Goal: Task Accomplishment & Management: Manage account settings

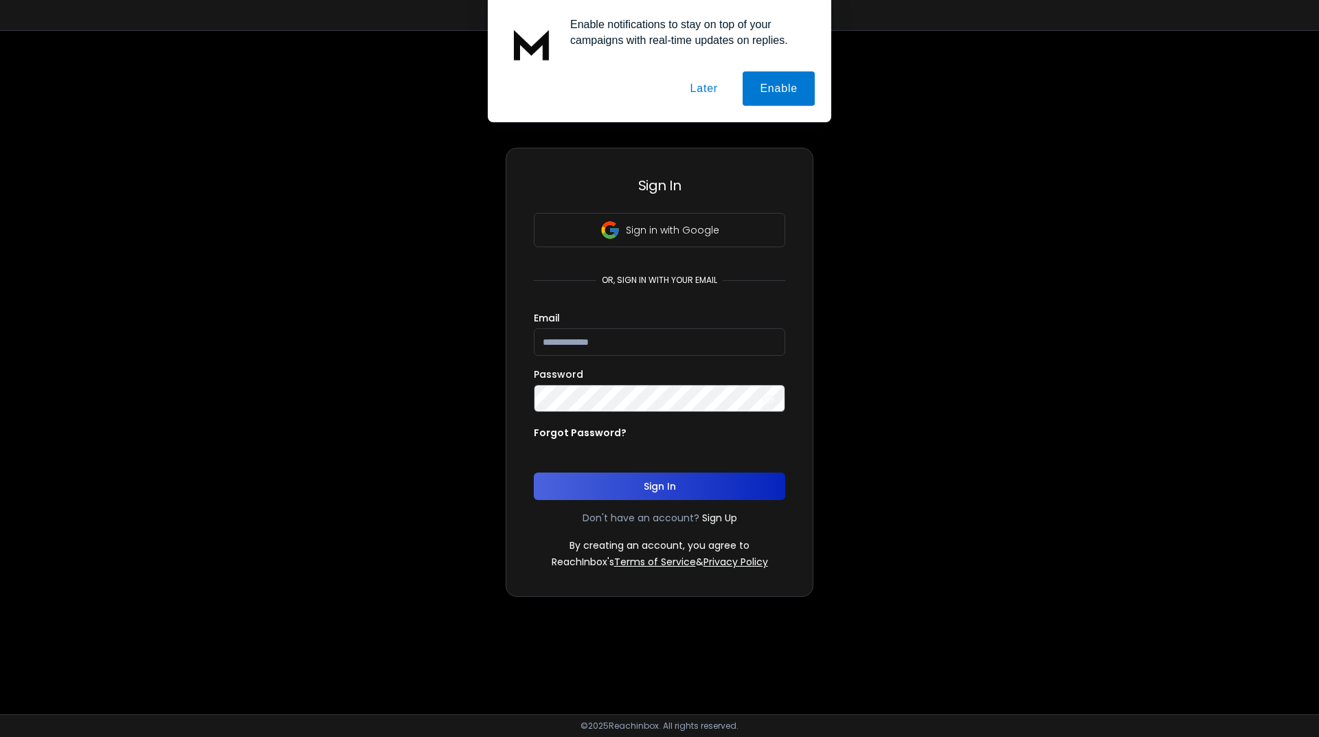
click at [707, 93] on button "Later" at bounding box center [704, 88] width 62 height 34
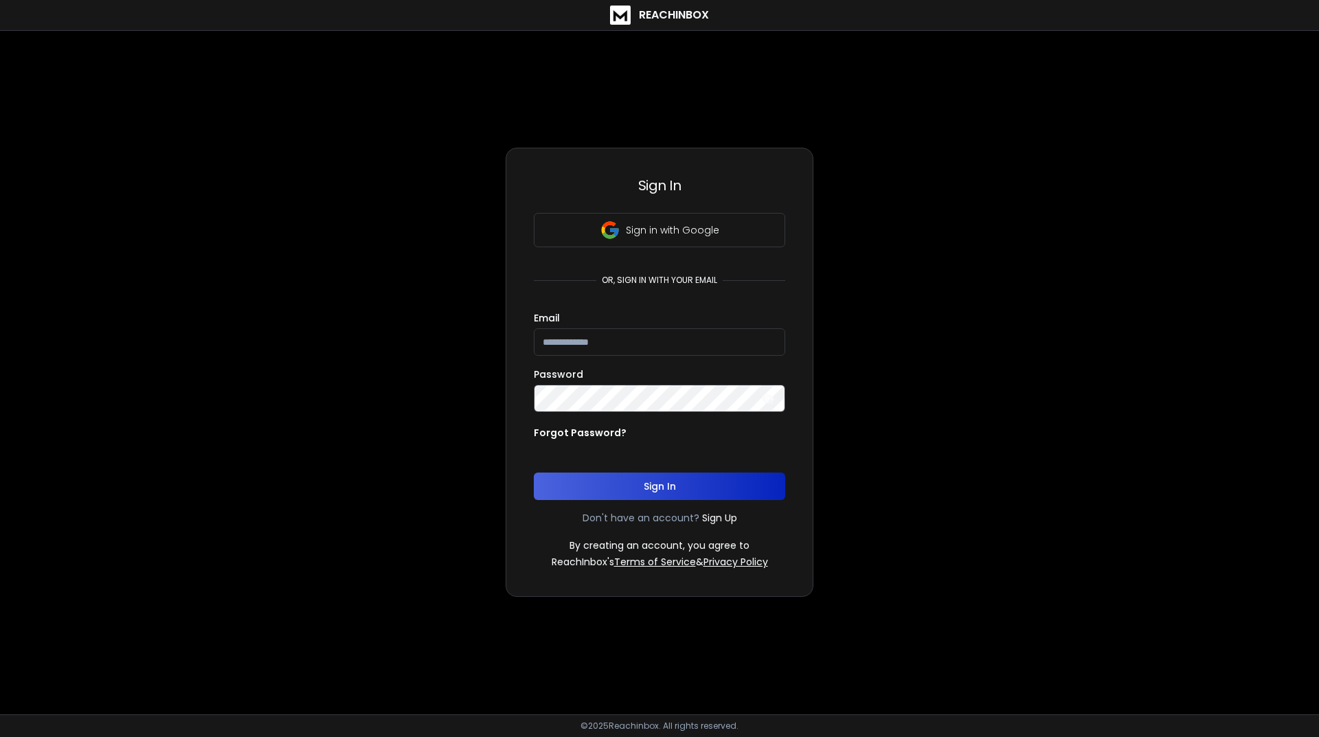
click at [629, 346] on input "email" at bounding box center [659, 341] width 251 height 27
paste input "**********"
type input "**********"
drag, startPoint x: 647, startPoint y: 478, endPoint x: 710, endPoint y: 505, distance: 68.7
click at [648, 466] on form "**********" at bounding box center [659, 406] width 251 height 187
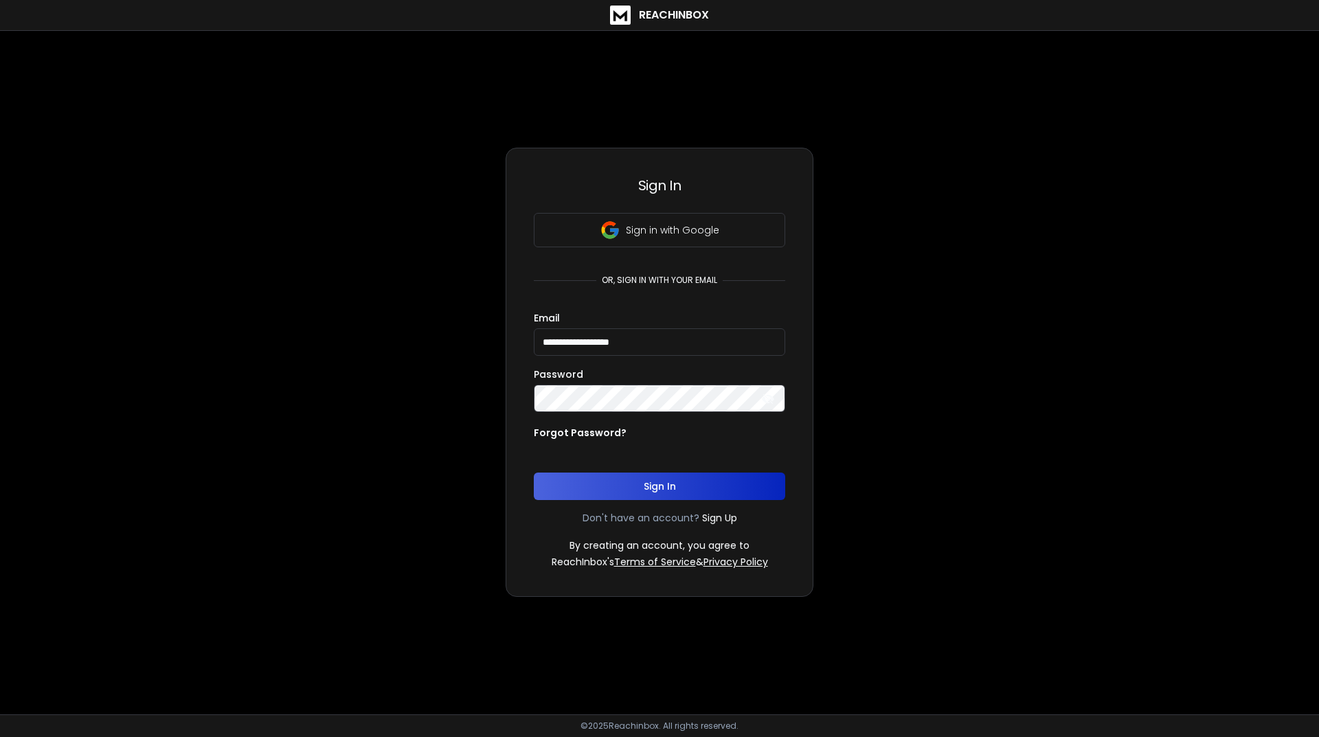
drag, startPoint x: 623, startPoint y: 470, endPoint x: 623, endPoint y: 478, distance: 7.6
click at [623, 470] on form "**********" at bounding box center [659, 406] width 251 height 187
click at [623, 488] on button "Sign In" at bounding box center [659, 486] width 251 height 27
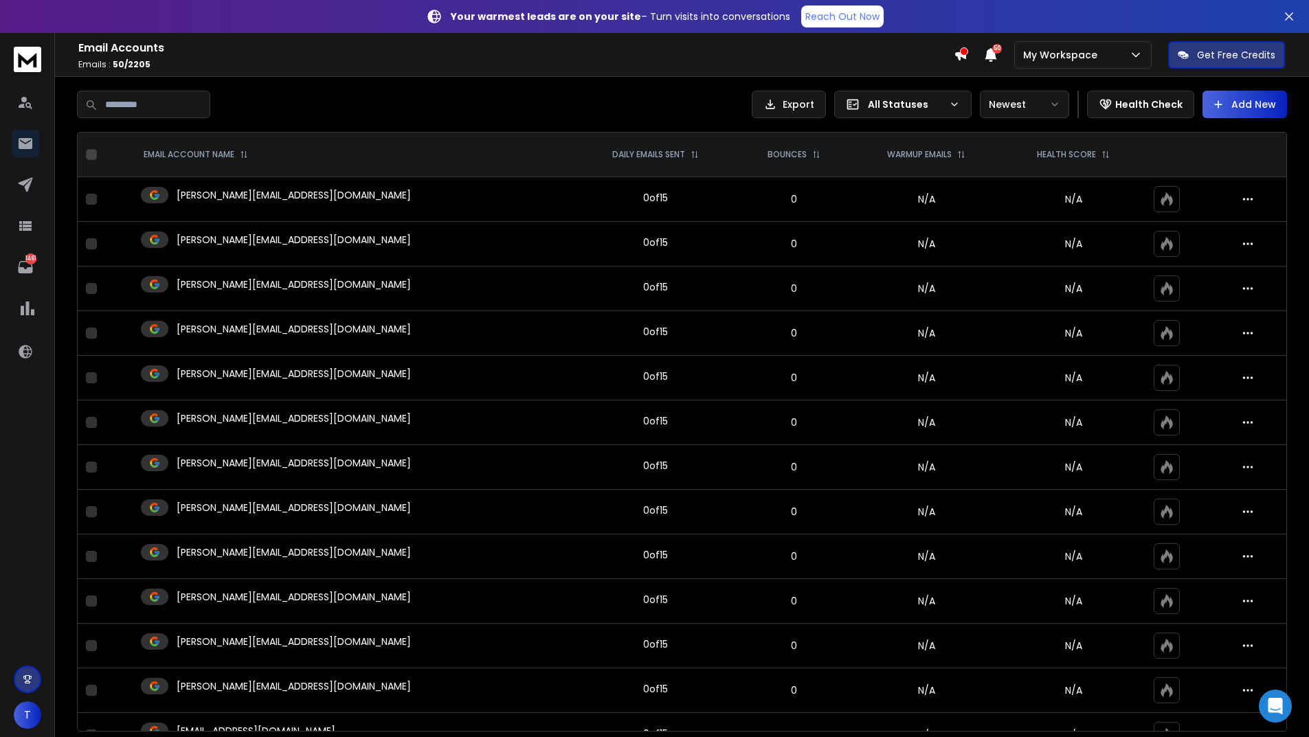
click at [1235, 105] on button "Add New" at bounding box center [1244, 104] width 85 height 27
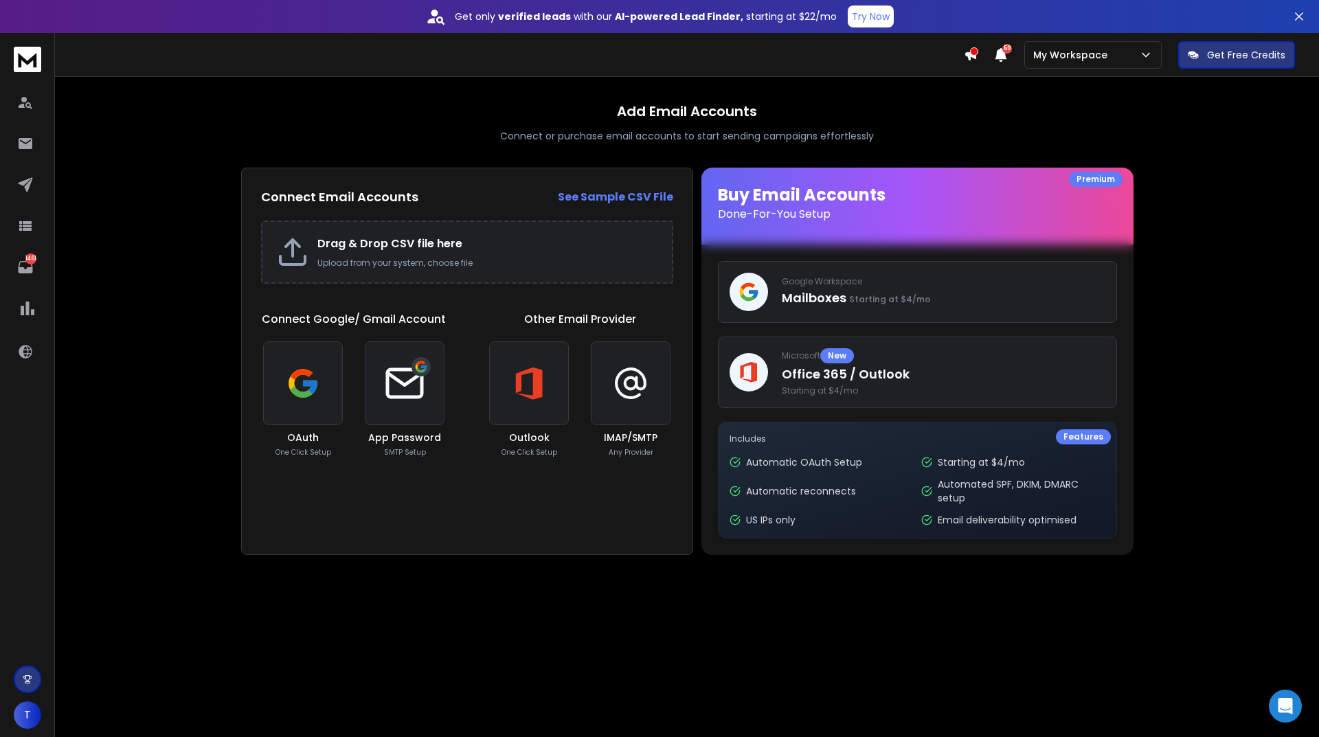
click at [311, 401] on icon at bounding box center [303, 383] width 34 height 41
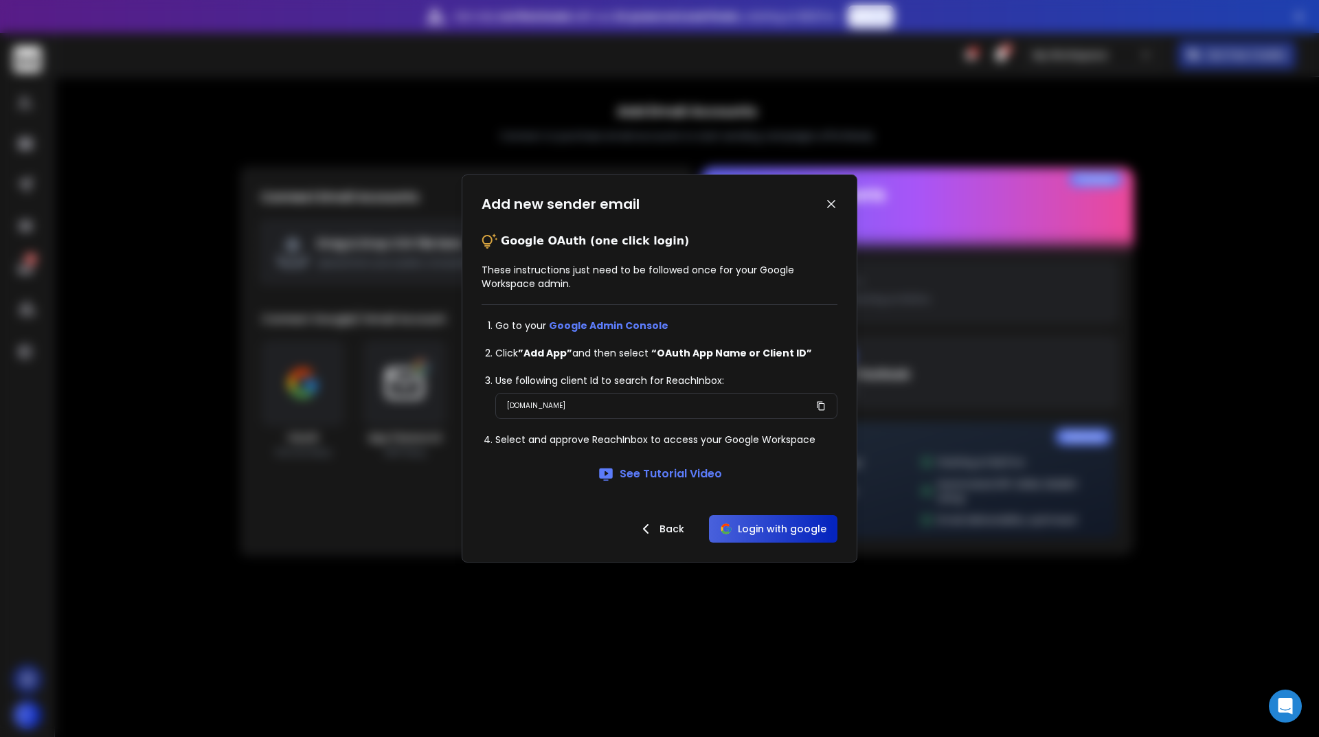
click at [738, 528] on button "Login with google" at bounding box center [773, 528] width 128 height 27
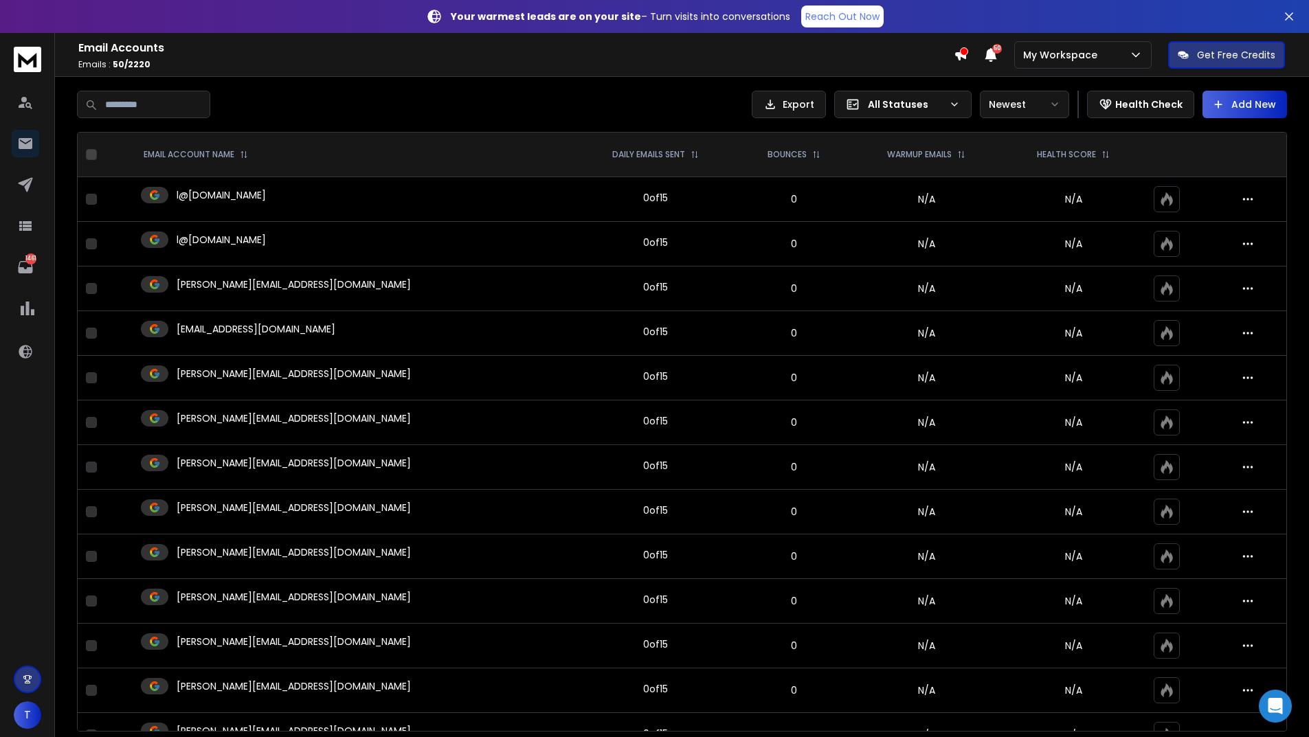
click at [1244, 107] on button "Add New" at bounding box center [1244, 104] width 85 height 27
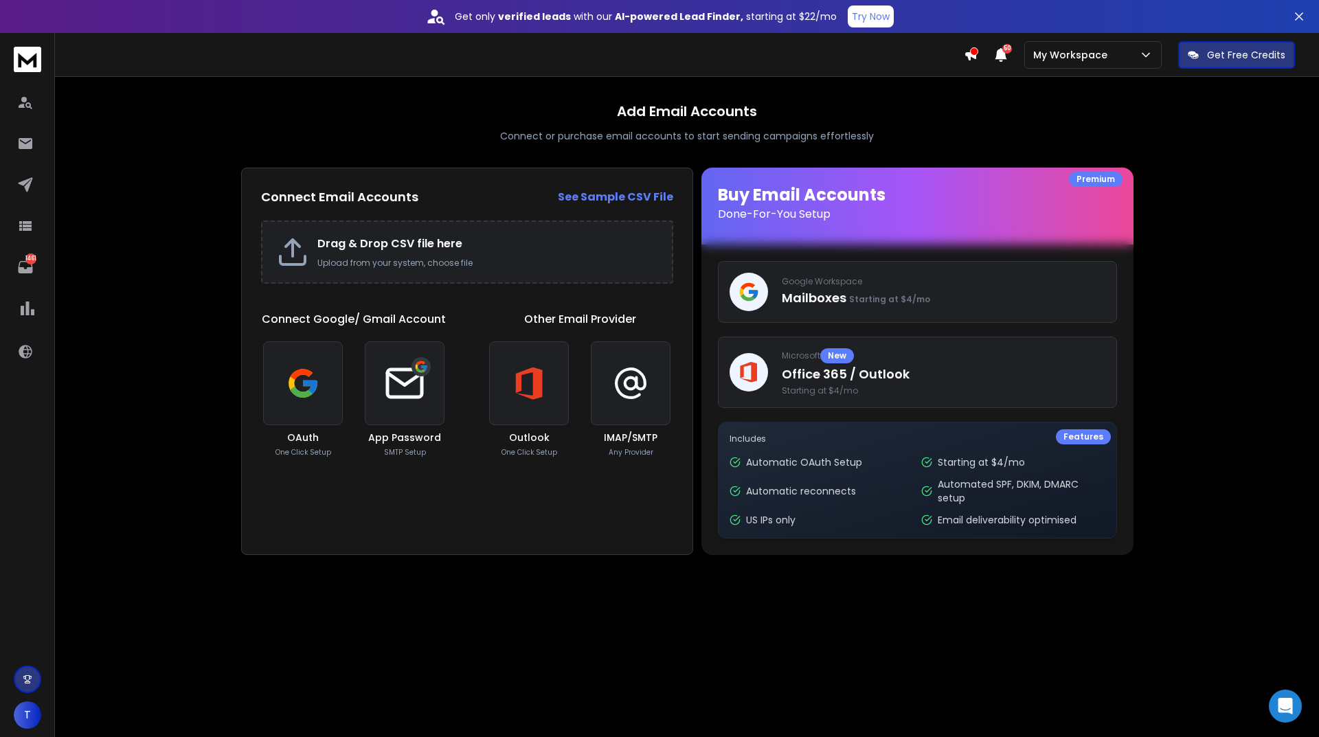
click at [306, 390] on icon at bounding box center [303, 383] width 34 height 41
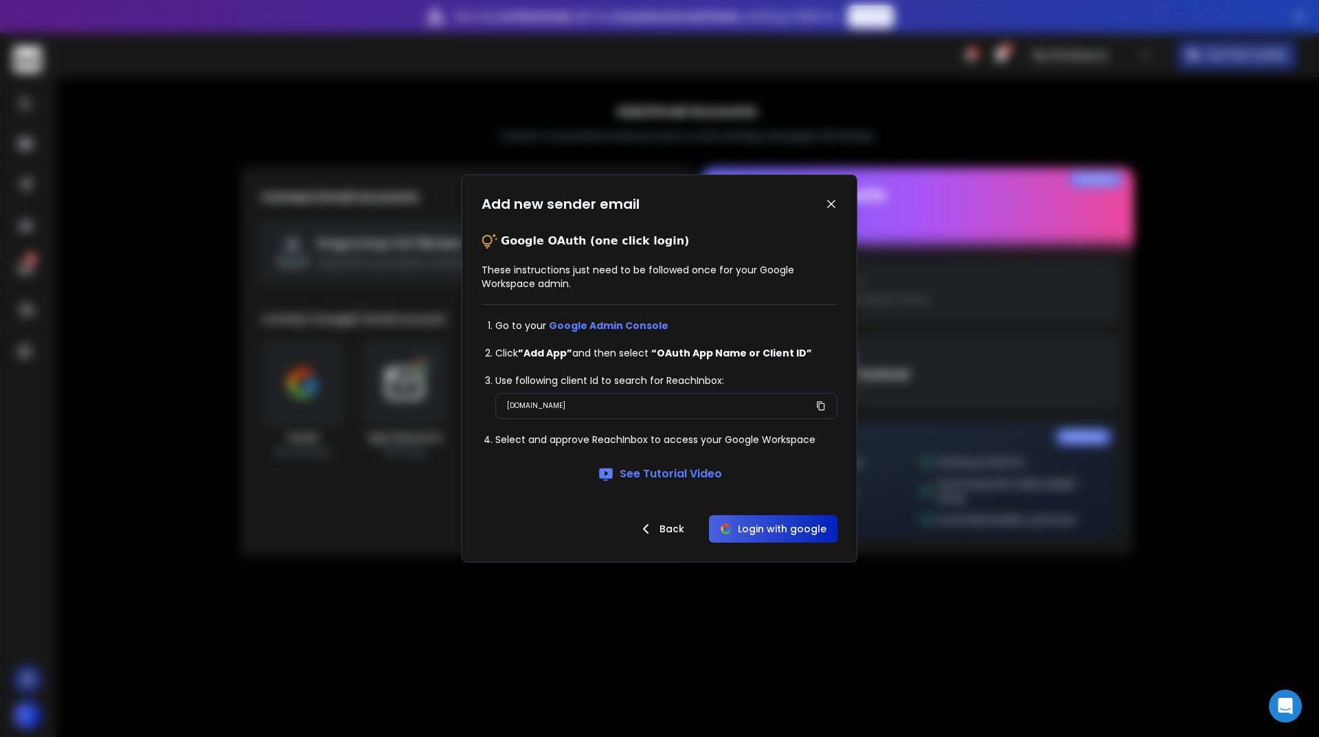
click at [762, 538] on button "Login with google" at bounding box center [773, 528] width 128 height 27
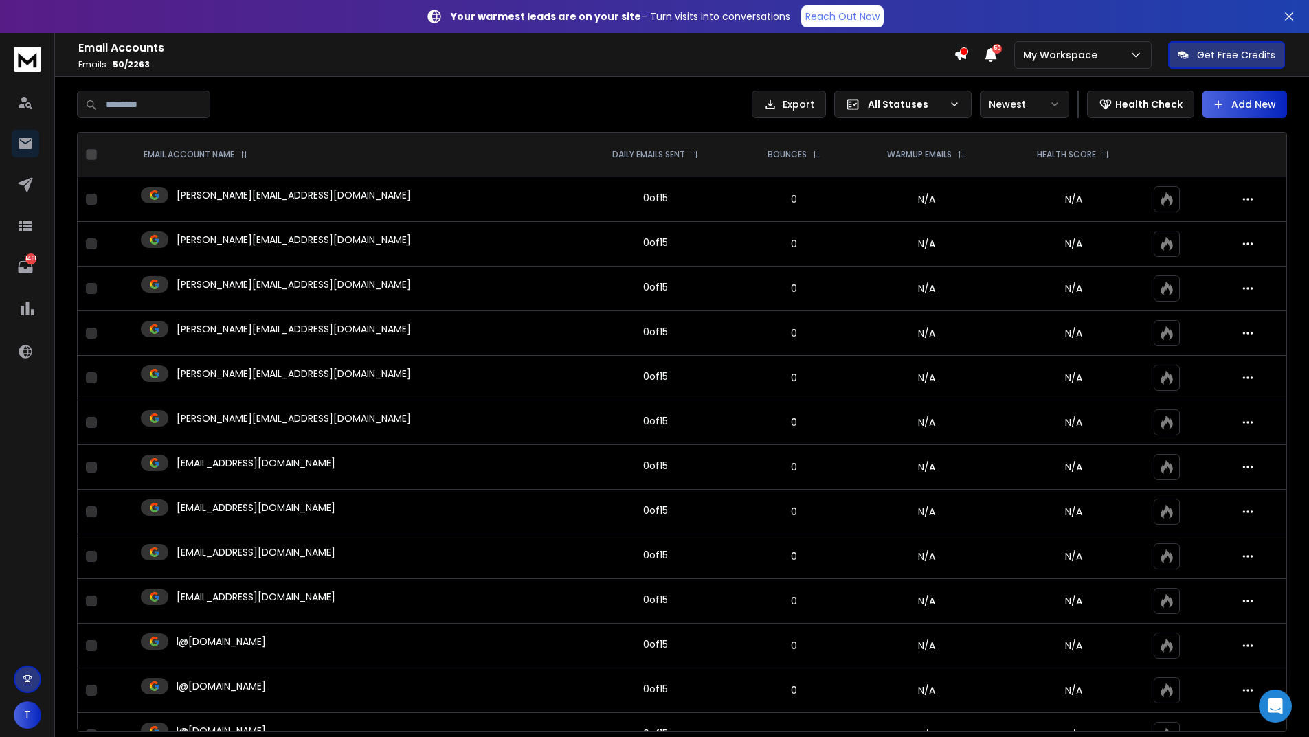
drag, startPoint x: 1244, startPoint y: 99, endPoint x: 1191, endPoint y: 251, distance: 161.5
click at [1244, 100] on button "Add New" at bounding box center [1244, 104] width 85 height 27
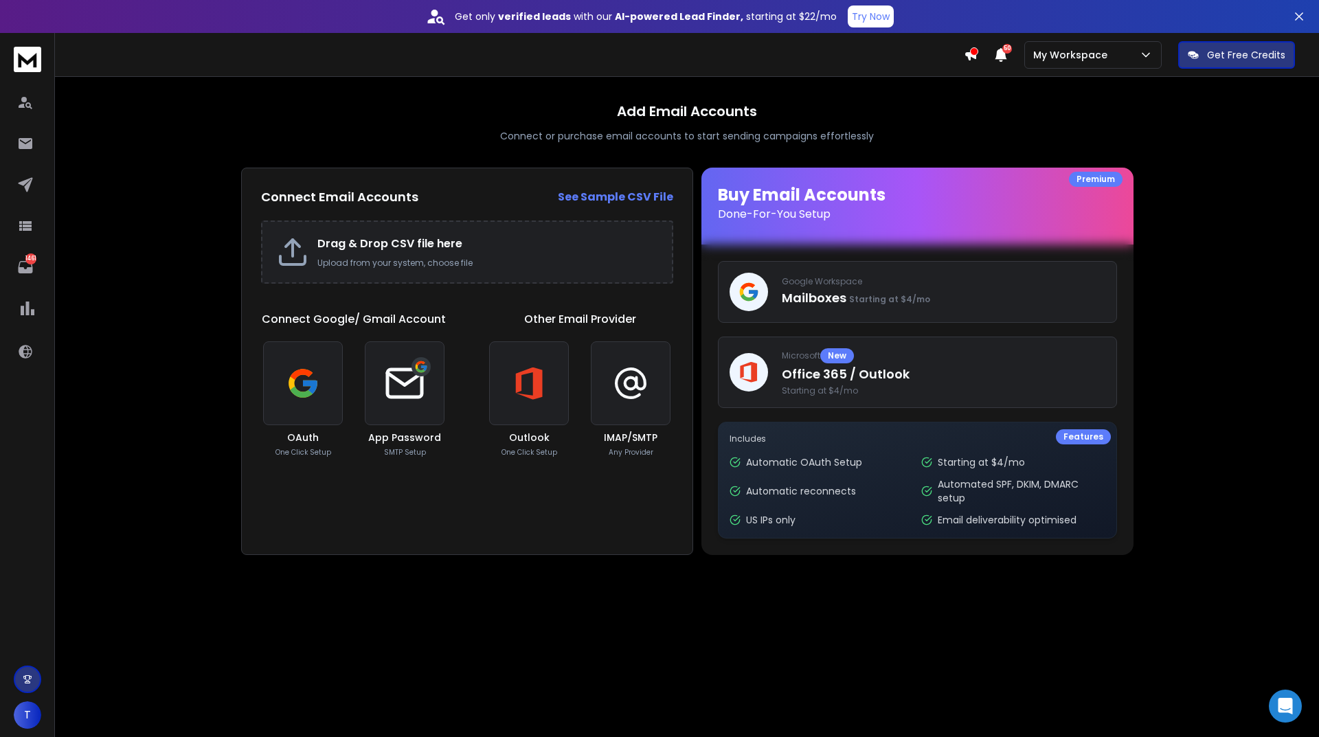
drag, startPoint x: 284, startPoint y: 394, endPoint x: 293, endPoint y: 394, distance: 8.2
click at [293, 394] on div at bounding box center [303, 384] width 80 height 84
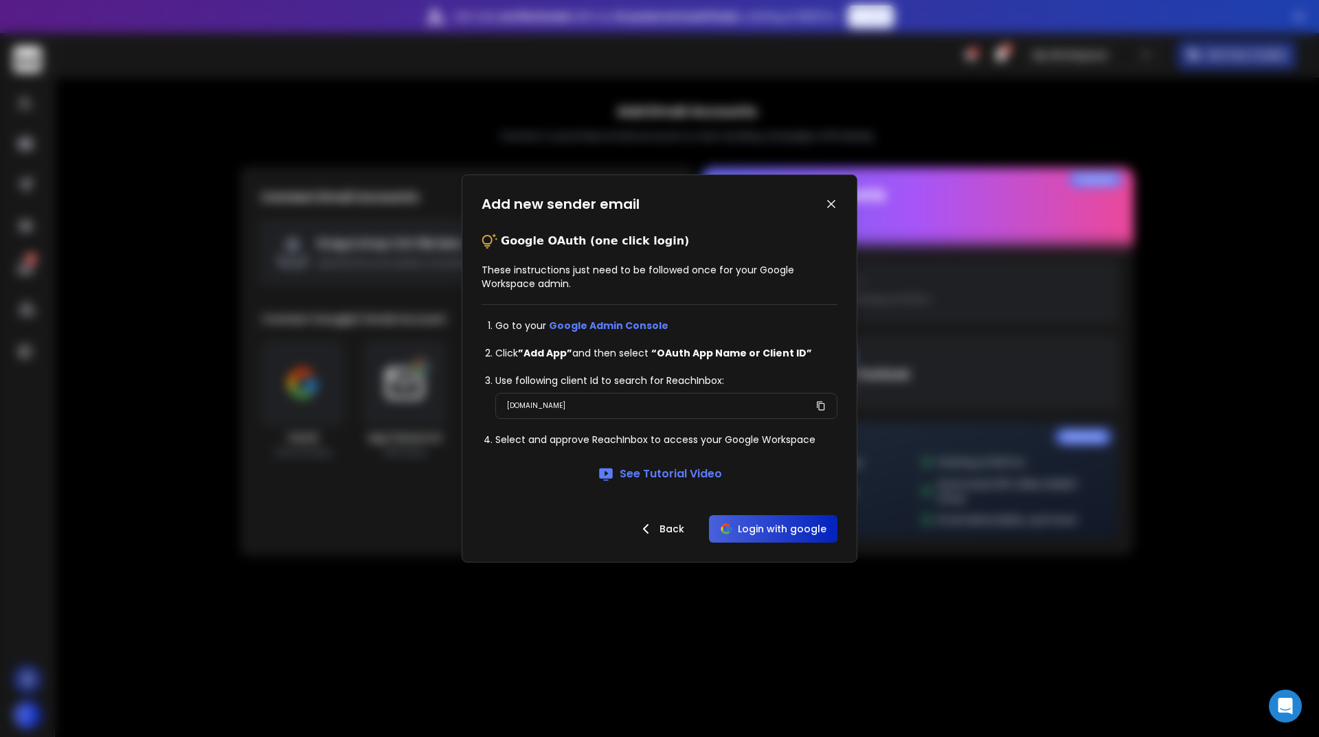
click at [776, 528] on button "Login with google" at bounding box center [773, 528] width 128 height 27
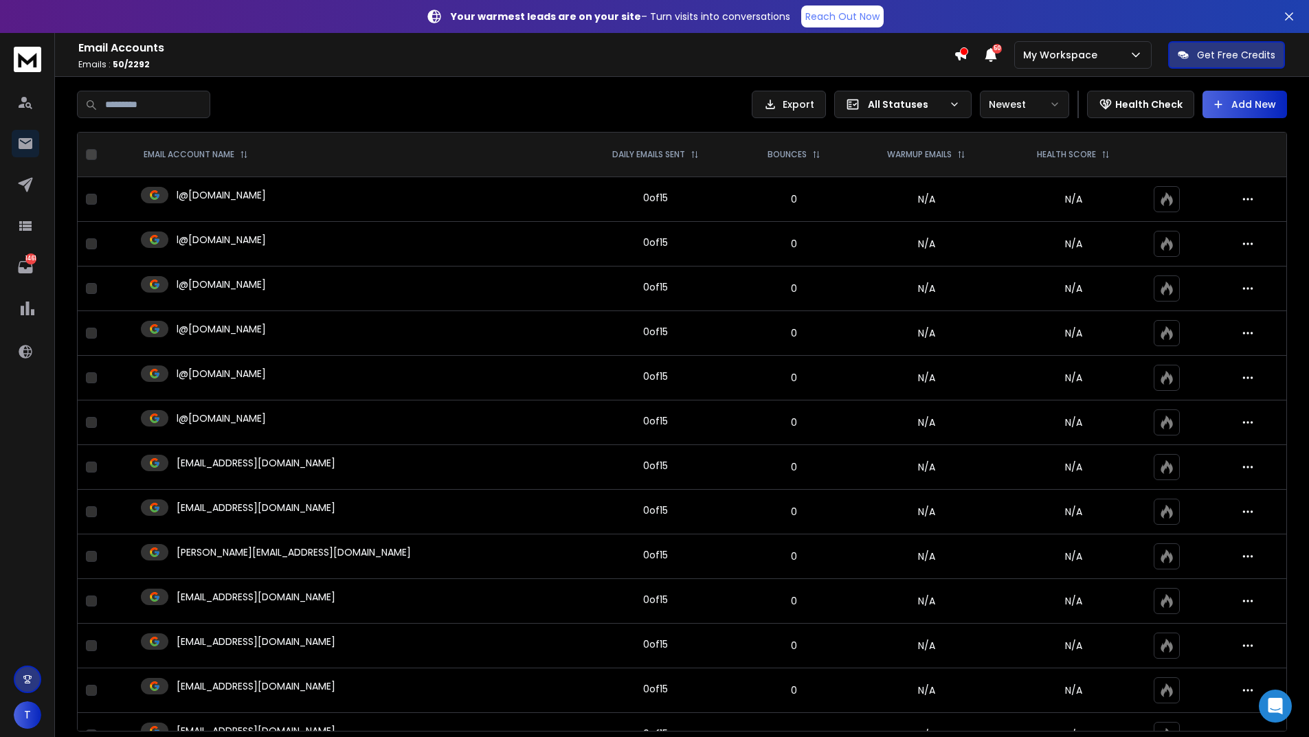
click at [1222, 102] on icon at bounding box center [1218, 105] width 10 height 10
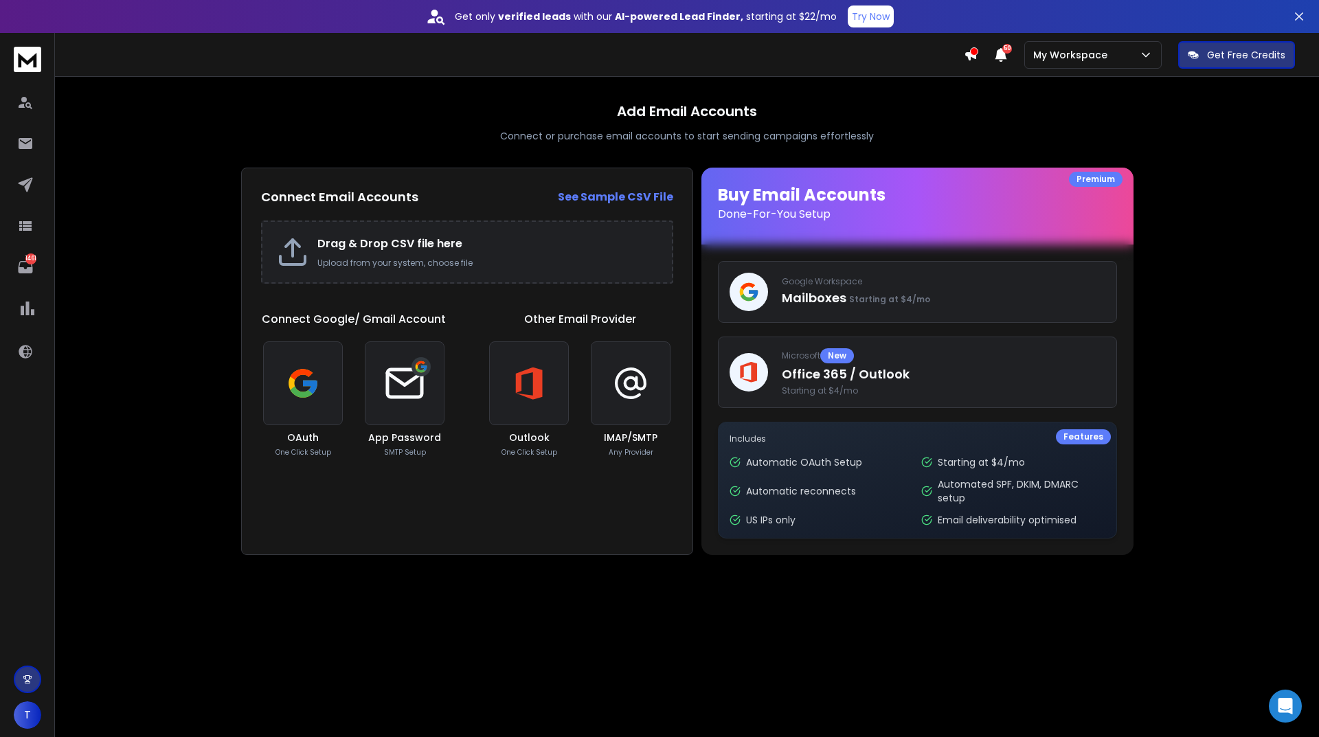
click at [298, 381] on icon at bounding box center [303, 383] width 34 height 41
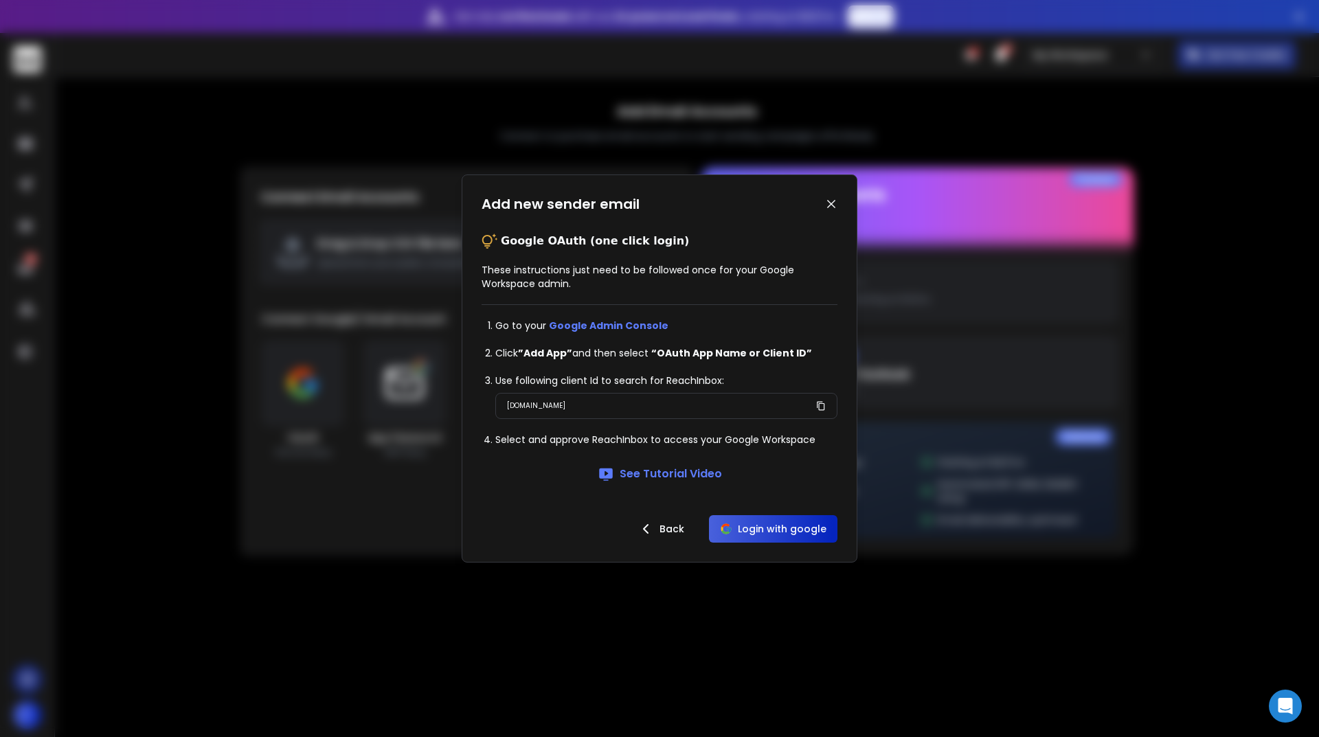
click at [759, 527] on button "Login with google" at bounding box center [773, 528] width 128 height 27
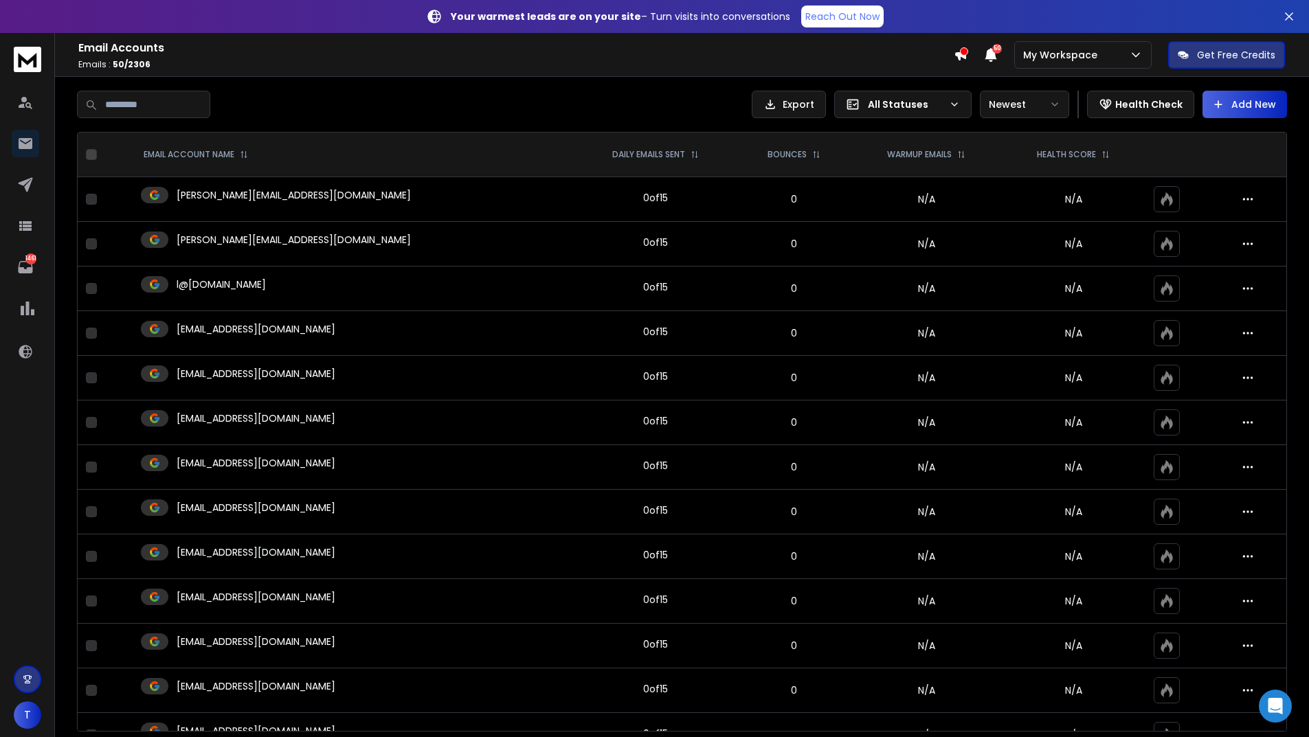
click at [1245, 110] on button "Add New" at bounding box center [1244, 104] width 85 height 27
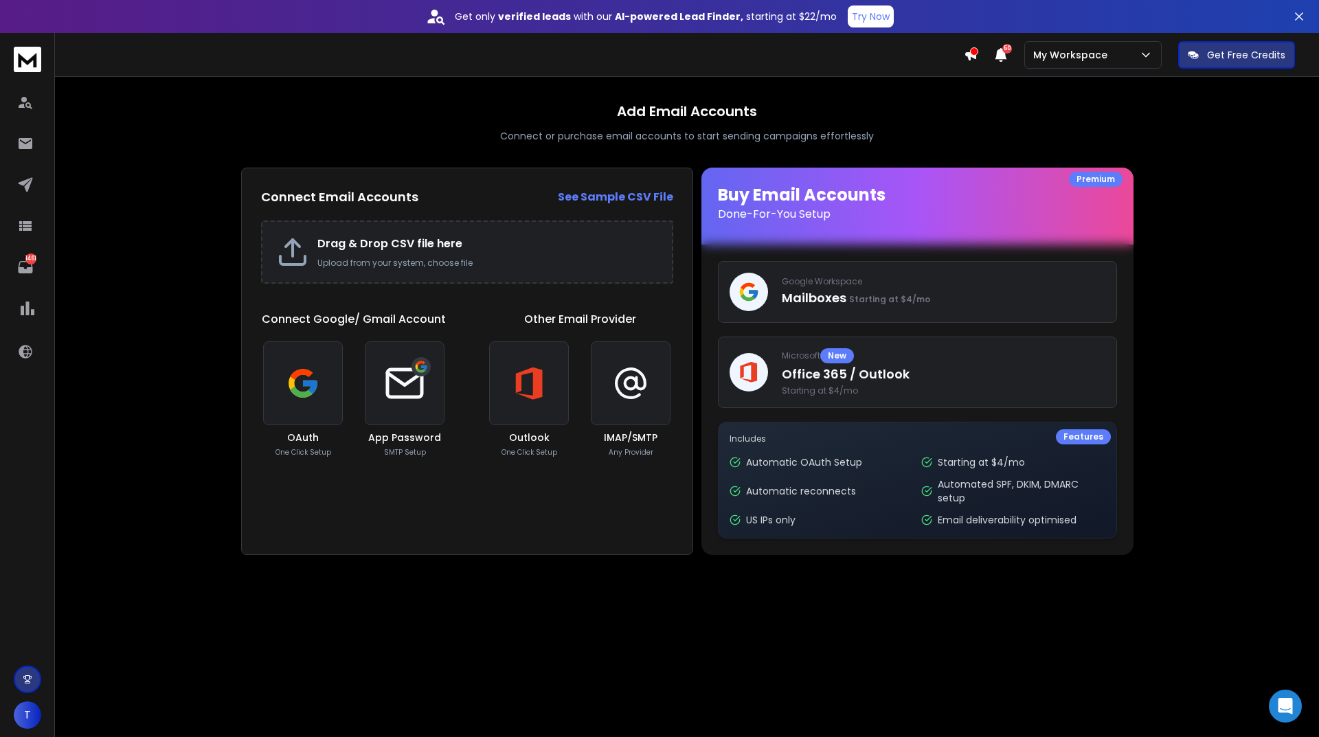
click at [306, 390] on icon at bounding box center [303, 383] width 34 height 41
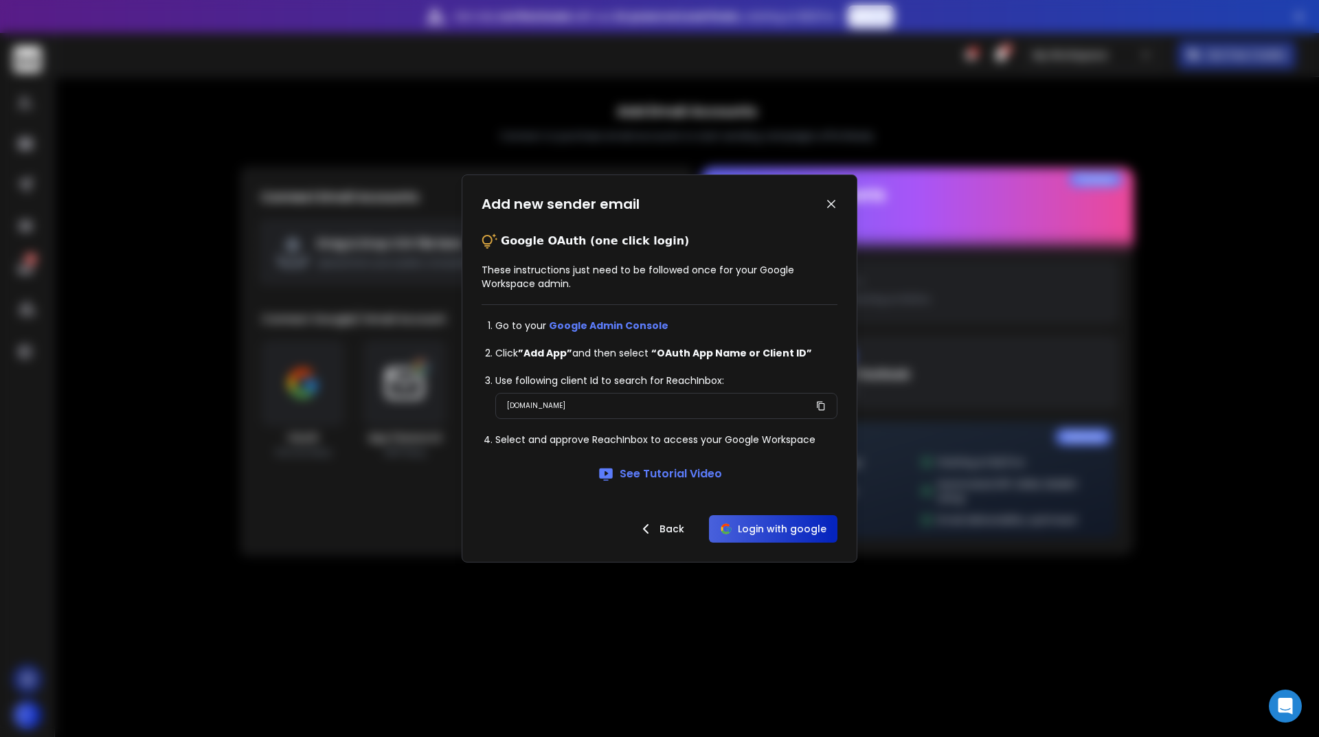
drag, startPoint x: 736, startPoint y: 537, endPoint x: 715, endPoint y: 511, distance: 33.3
click at [737, 537] on button "Login with google" at bounding box center [773, 528] width 128 height 27
